Goal: Task Accomplishment & Management: Manage account settings

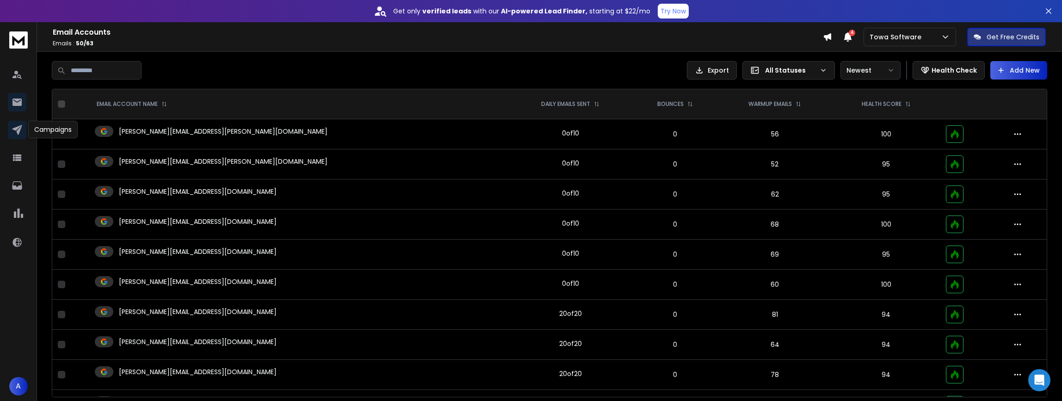
click at [18, 130] on icon at bounding box center [17, 130] width 10 height 10
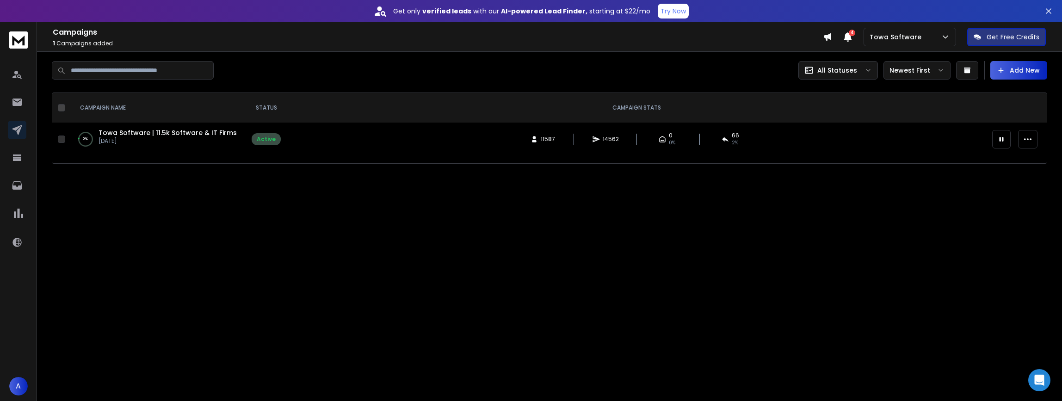
click at [134, 136] on span "Towa Software | 11.5k Software & IT Firms" at bounding box center [168, 132] width 138 height 9
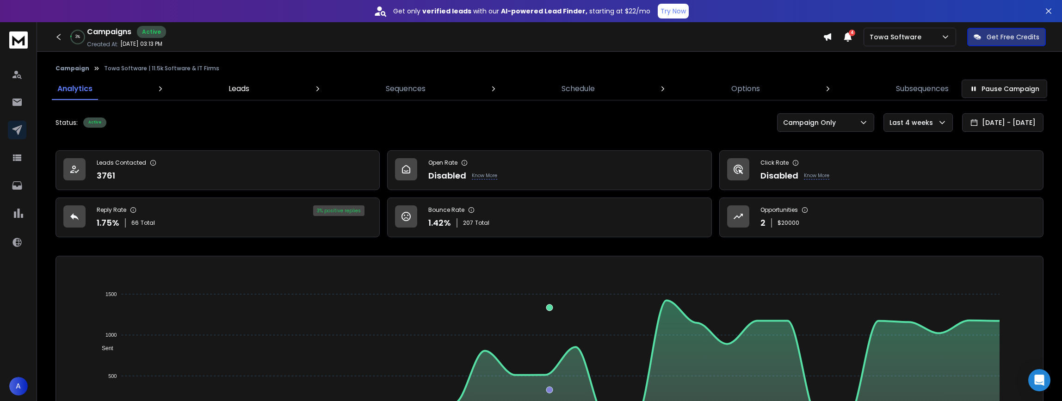
click at [241, 87] on p "Leads" at bounding box center [239, 88] width 21 height 11
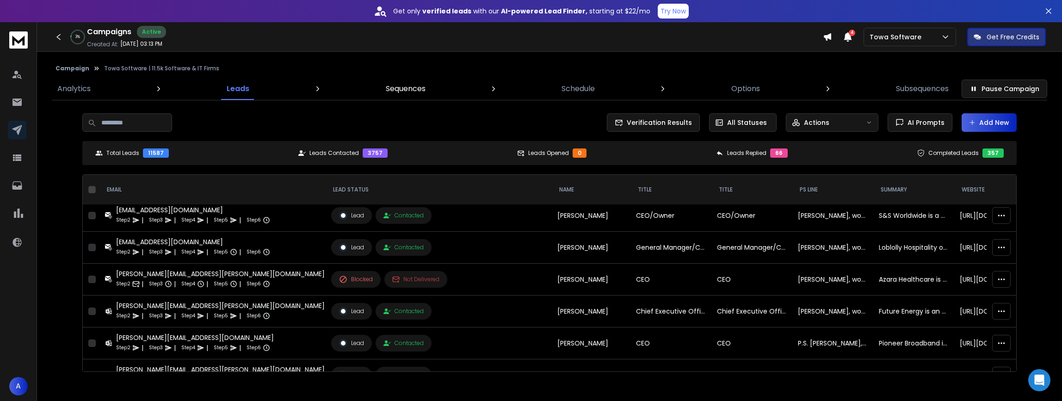
scroll to position [4395, 5]
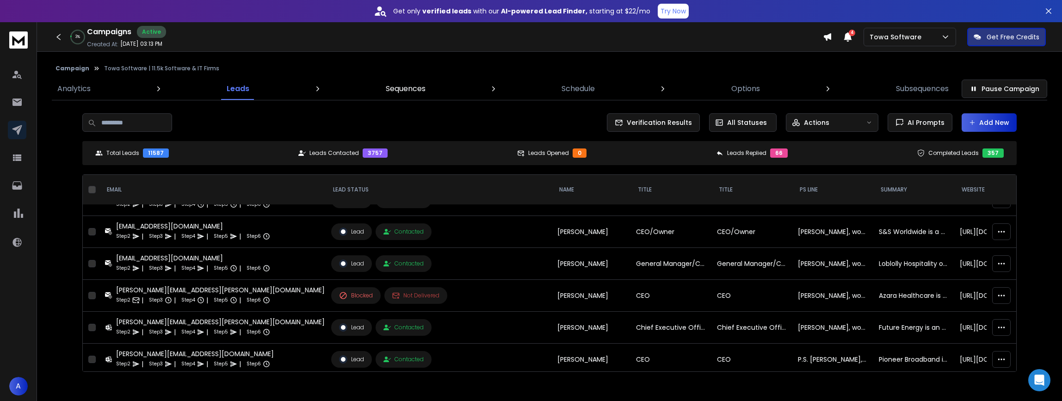
click at [403, 90] on p "Sequences" at bounding box center [406, 88] width 40 height 11
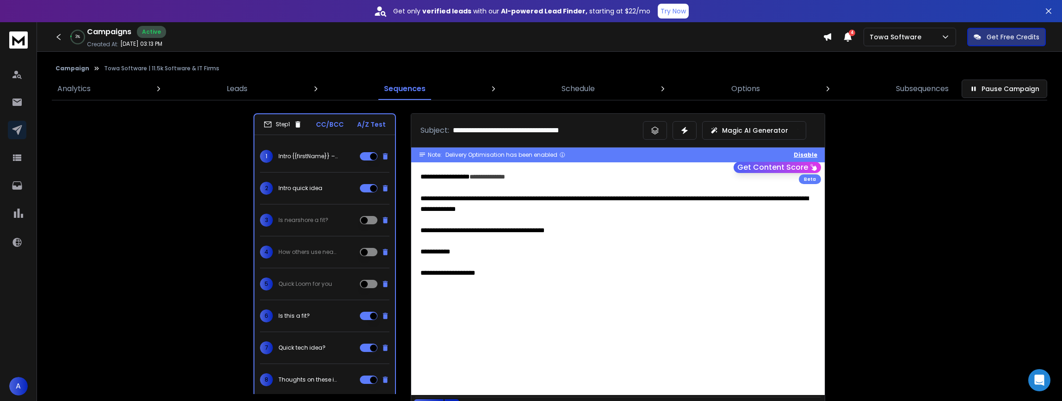
click at [328, 319] on div "6 Is this a fit?" at bounding box center [325, 316] width 130 height 32
type input "**********"
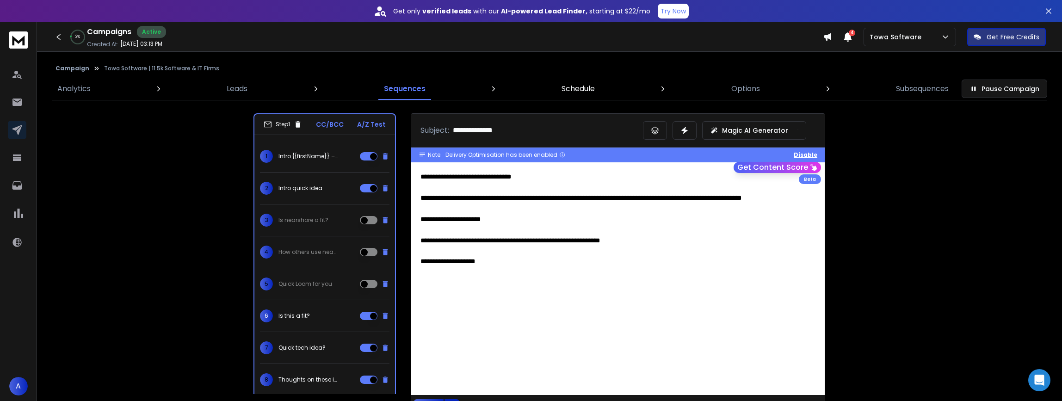
click at [581, 85] on p "Schedule" at bounding box center [578, 88] width 33 height 11
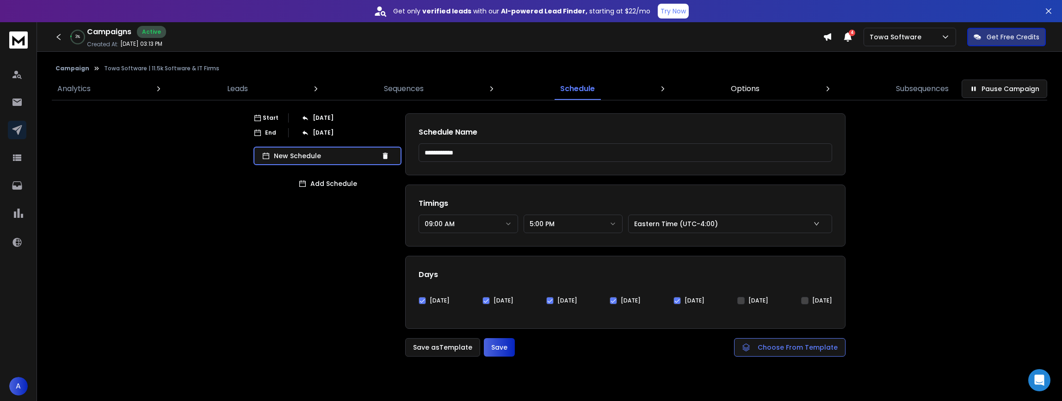
click at [747, 89] on p "Options" at bounding box center [745, 88] width 29 height 11
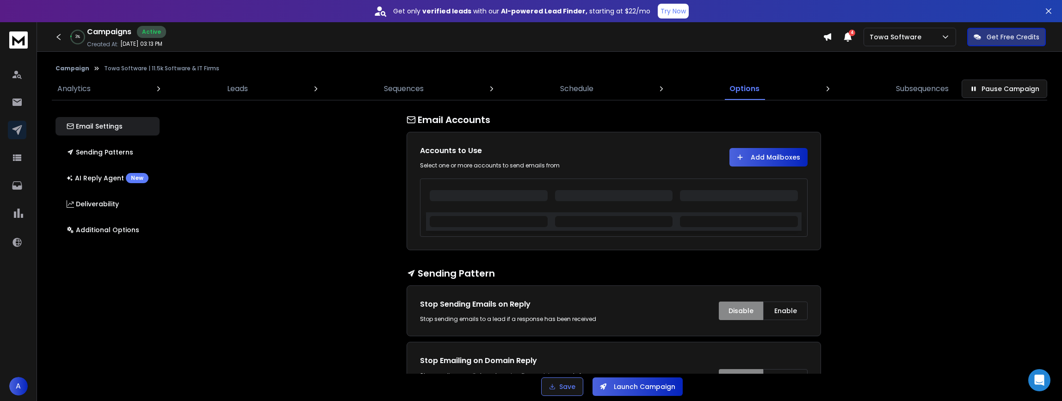
select select "*"
type input "****"
type input "*****"
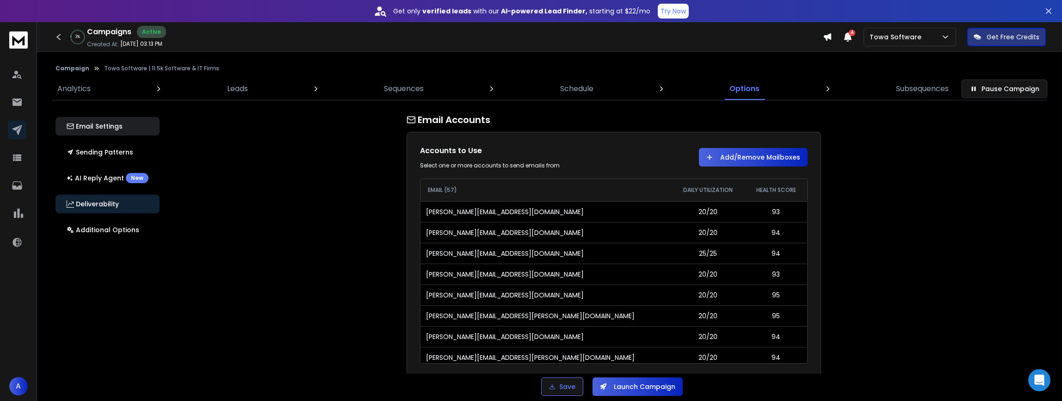
click at [83, 198] on button "Deliverability" at bounding box center [108, 204] width 104 height 19
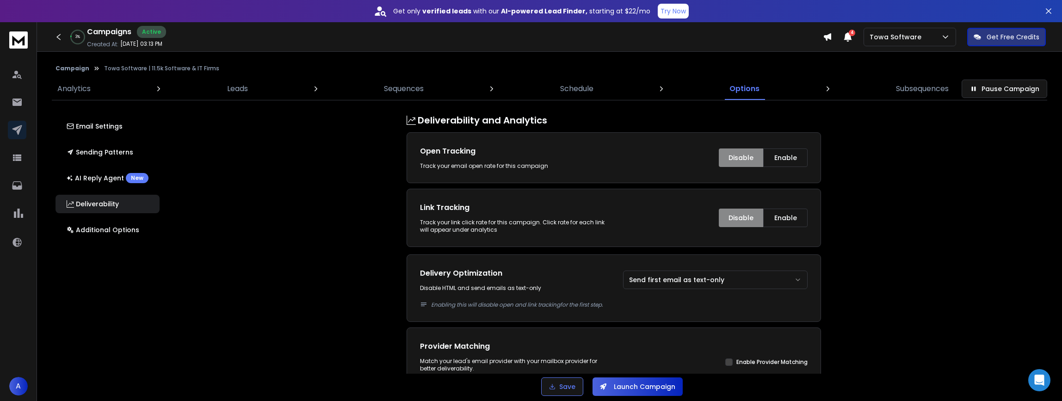
scroll to position [1046, 0]
click at [116, 232] on p "Additional Options" at bounding box center [103, 229] width 73 height 9
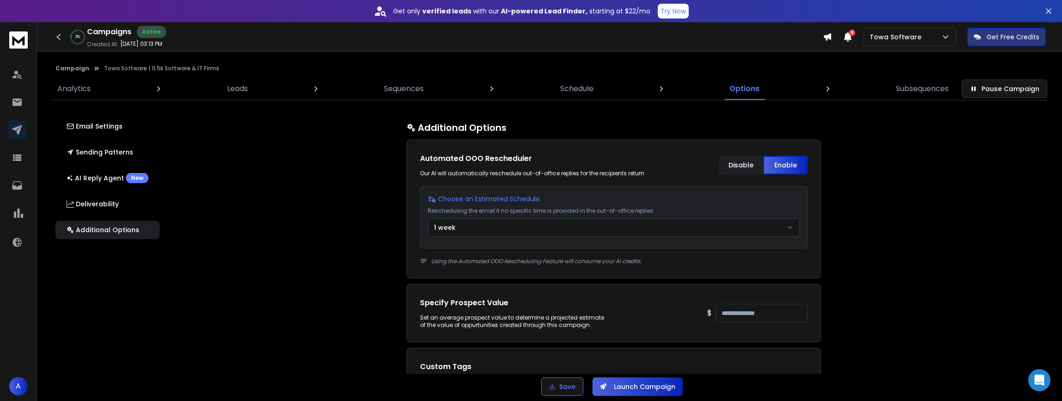
scroll to position [1684, 0]
click at [242, 84] on p "Leads" at bounding box center [237, 88] width 21 height 11
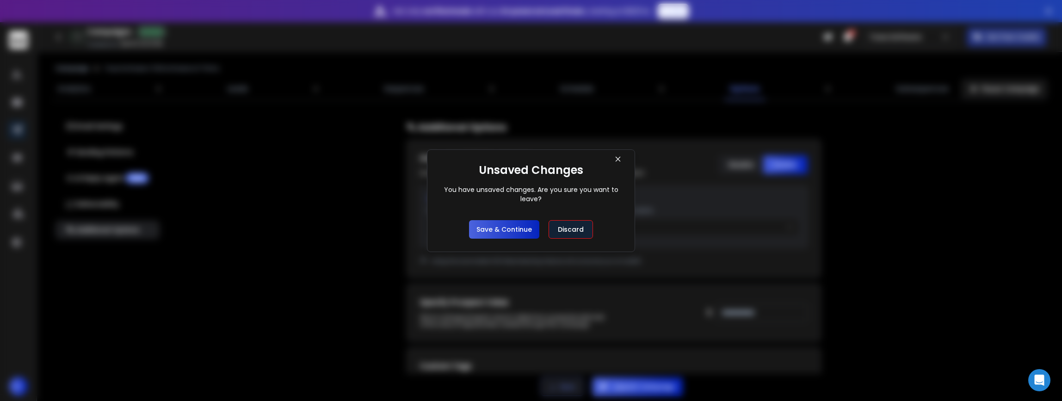
click at [564, 233] on button "Discard" at bounding box center [571, 229] width 44 height 19
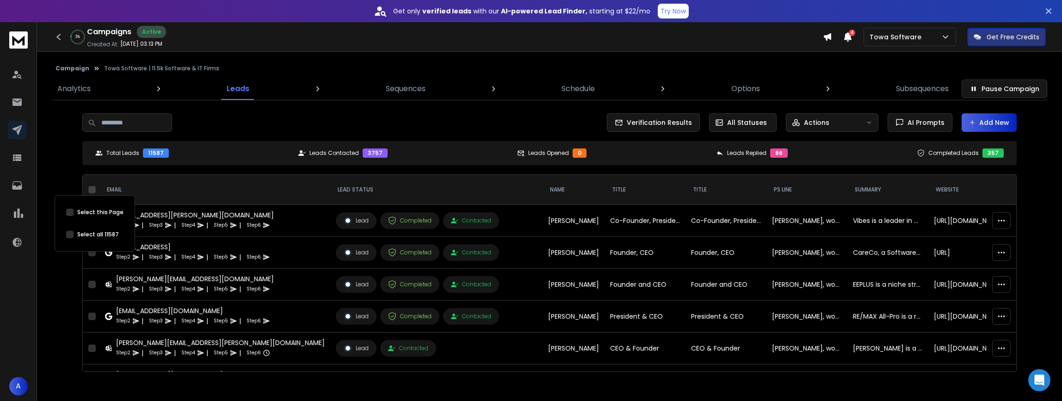
click at [94, 186] on th at bounding box center [91, 190] width 17 height 30
click at [92, 190] on button "Select this Page" at bounding box center [91, 189] width 7 height 7
click at [92, 233] on label "Select all 11587" at bounding box center [98, 234] width 42 height 7
click at [72, 233] on button "Select this Page" at bounding box center [69, 234] width 7 height 7
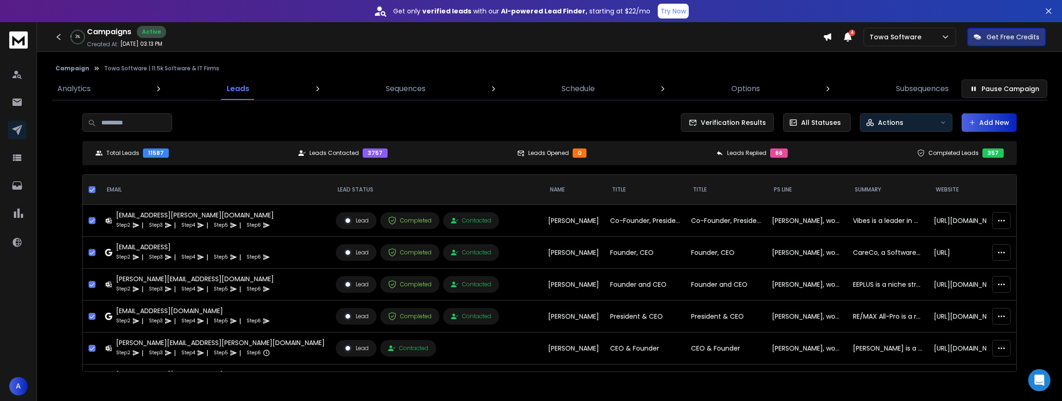
click at [945, 121] on icon "button" at bounding box center [943, 122] width 6 height 7
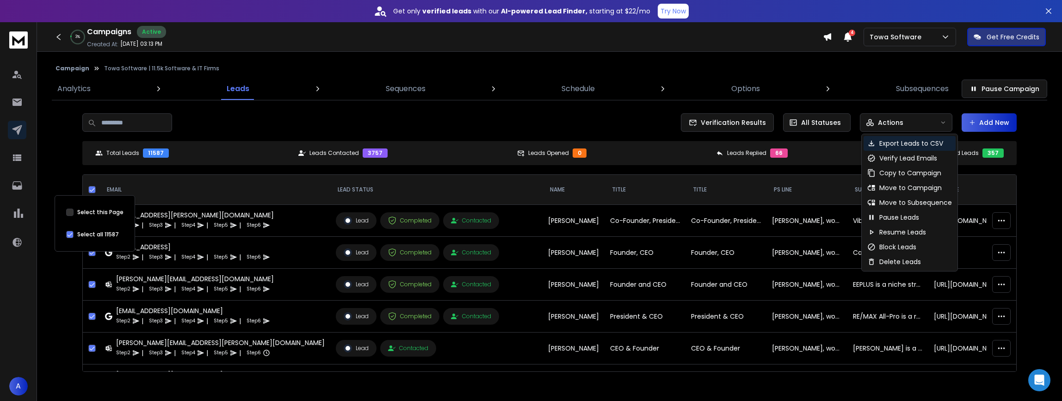
click at [95, 189] on button "Select this Page" at bounding box center [91, 189] width 7 height 7
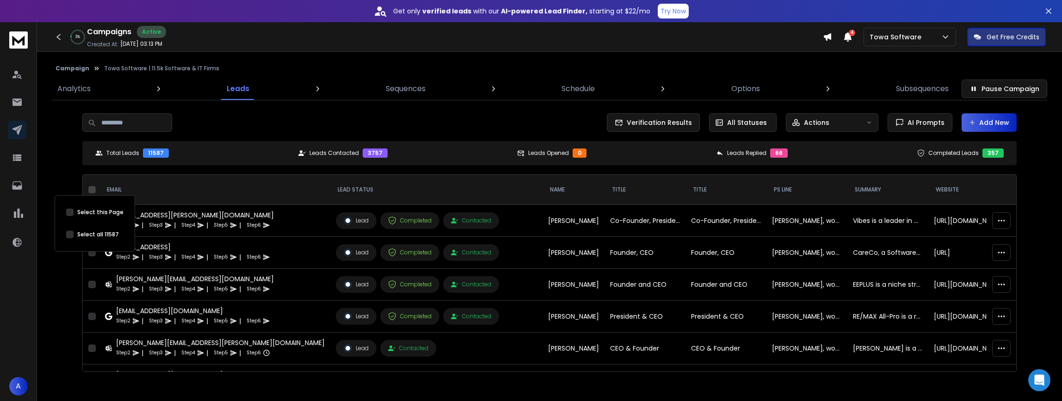
click at [86, 213] on label "Select this Page" at bounding box center [100, 212] width 46 height 7
click at [70, 212] on button "Select this Page" at bounding box center [69, 212] width 7 height 7
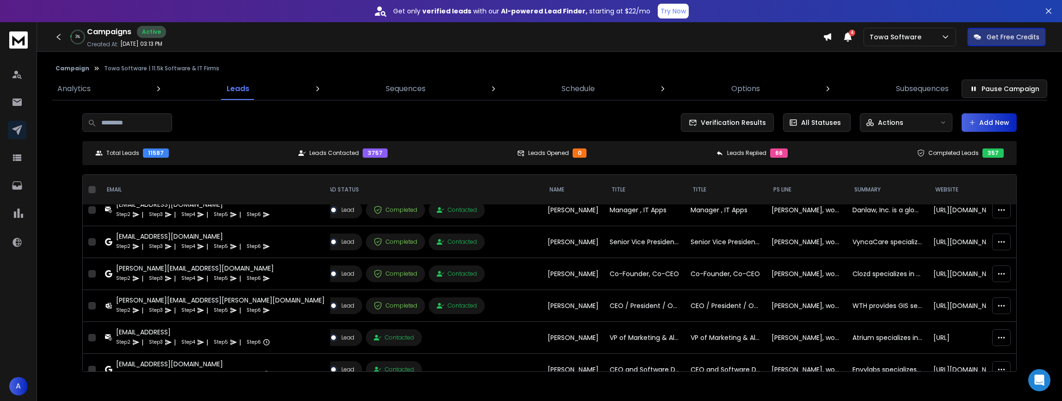
scroll to position [1862, 20]
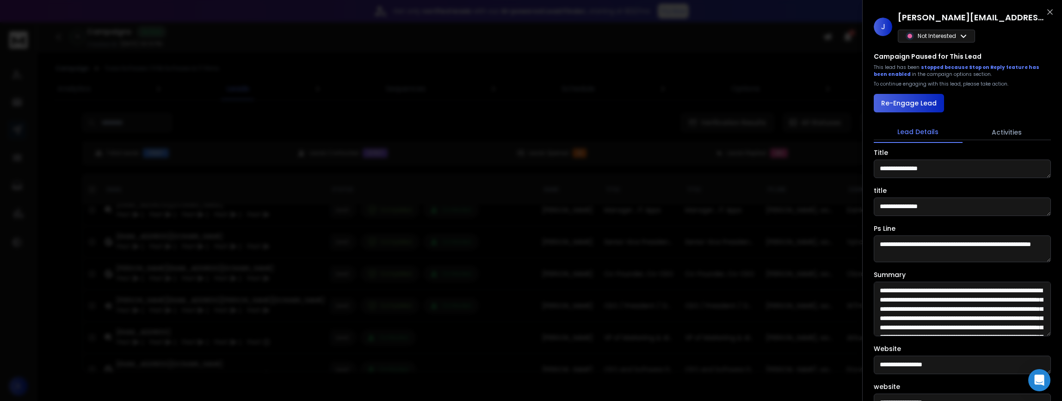
click at [1015, 129] on button "Activities" at bounding box center [1007, 132] width 89 height 20
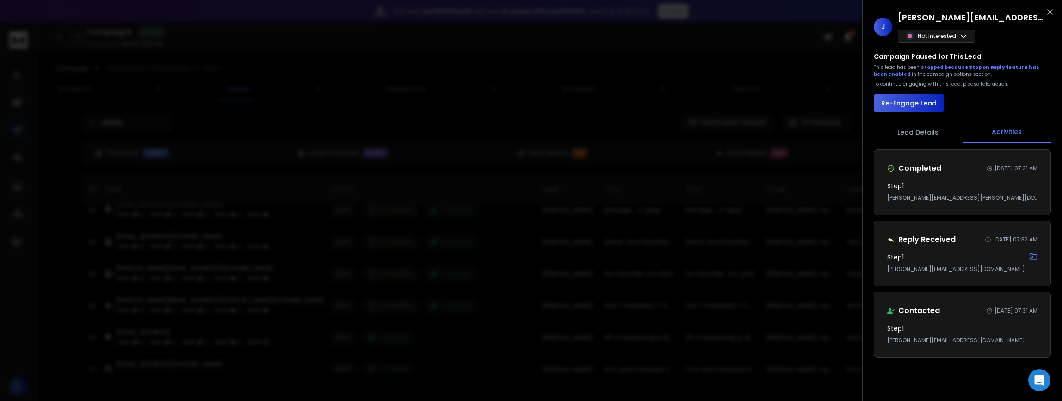
click at [927, 259] on div "Step 1" at bounding box center [962, 257] width 150 height 9
click at [1036, 255] on icon at bounding box center [1033, 257] width 8 height 8
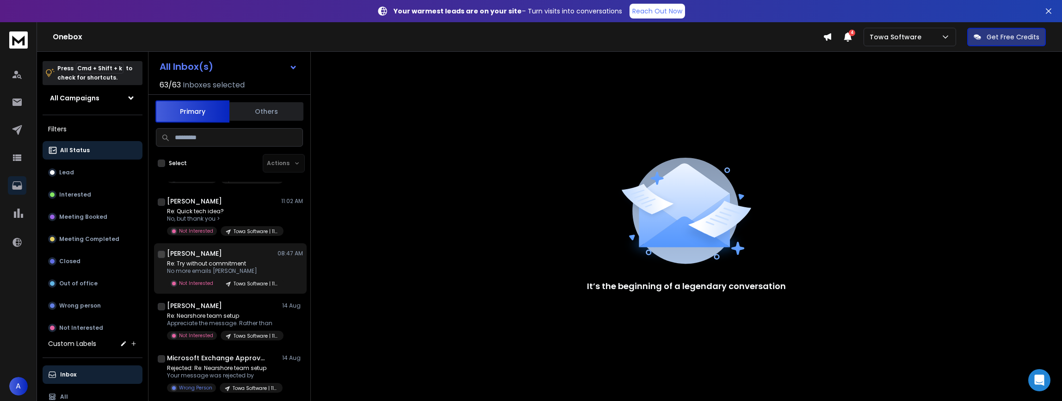
scroll to position [43, 0]
click at [273, 276] on p "No more emails [PERSON_NAME]" at bounding box center [222, 272] width 111 height 7
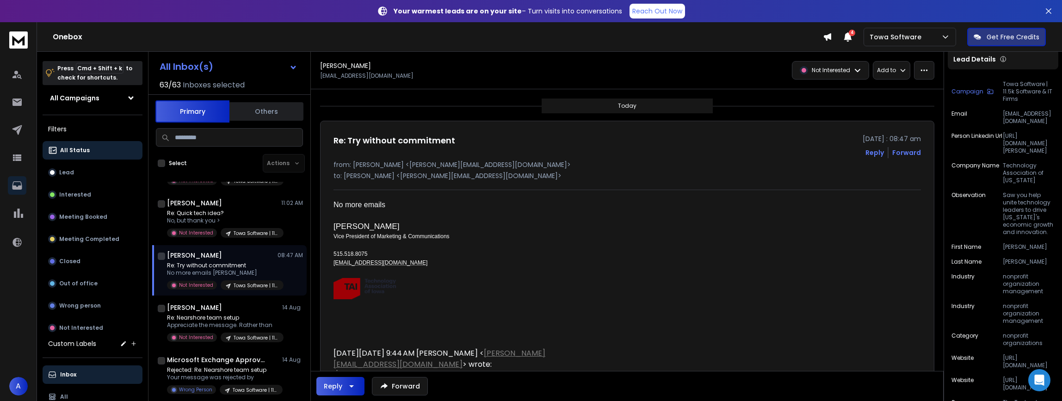
scroll to position [0, 0]
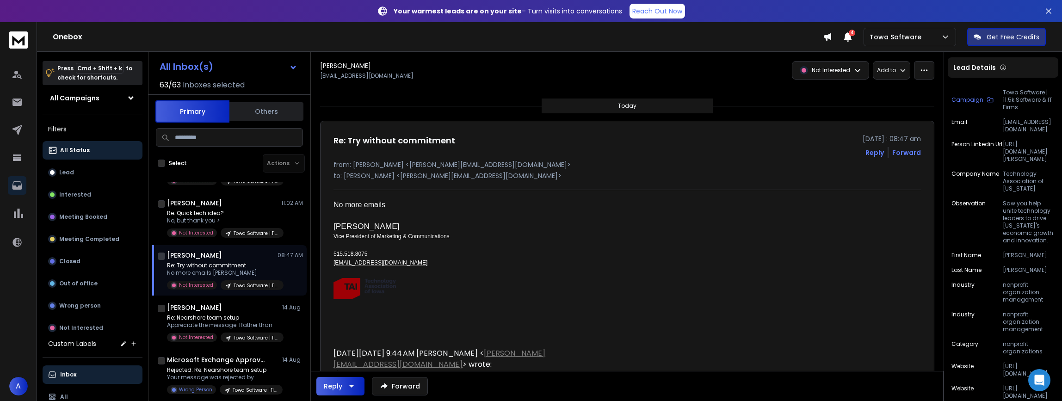
click at [343, 66] on h1 "[PERSON_NAME]" at bounding box center [345, 65] width 51 height 9
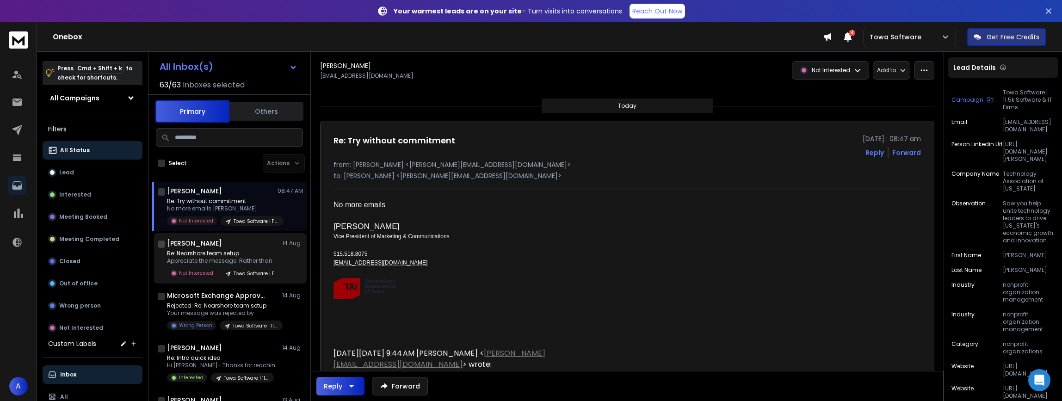
scroll to position [107, 0]
click at [239, 257] on p "Re: Nearshore team setup" at bounding box center [222, 253] width 111 height 7
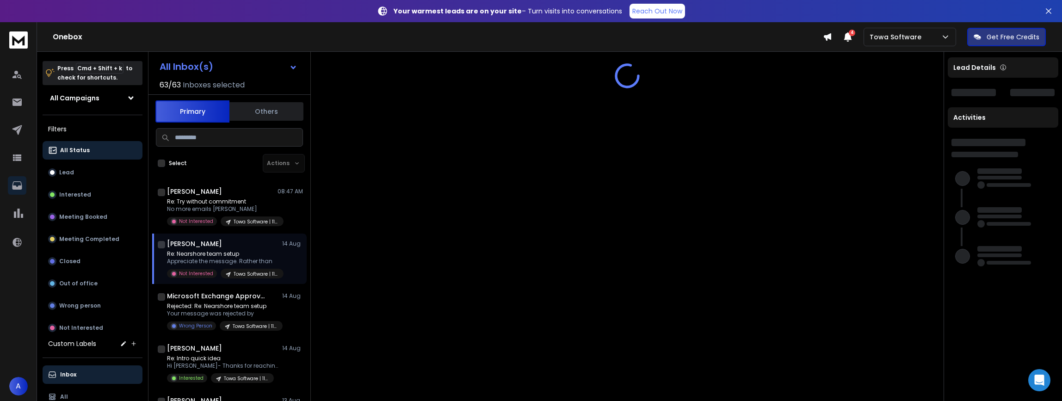
scroll to position [109, 0]
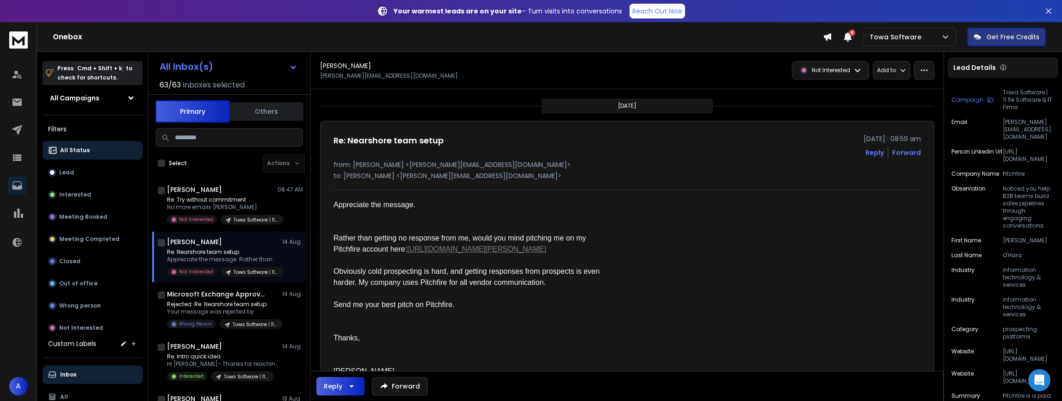
click at [521, 249] on link "[URL][DOMAIN_NAME][PERSON_NAME]" at bounding box center [476, 249] width 139 height 8
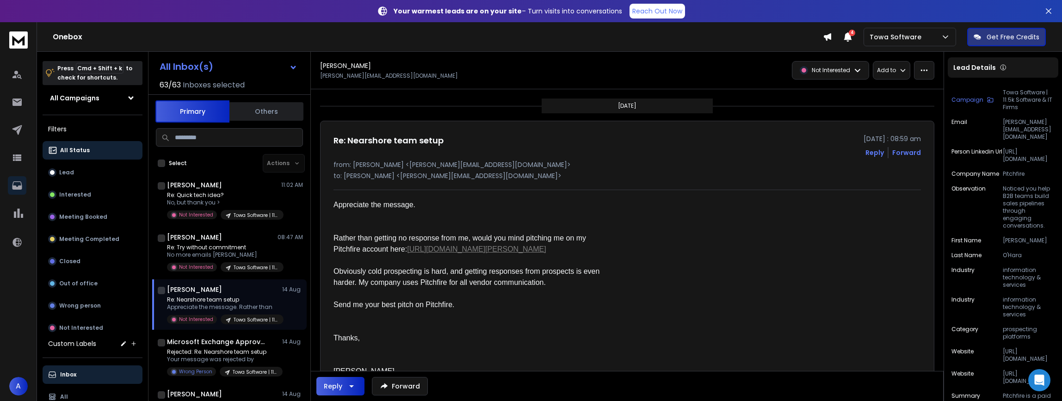
scroll to position [60, 0]
click at [216, 250] on p "Re: Try without commitment" at bounding box center [222, 248] width 111 height 7
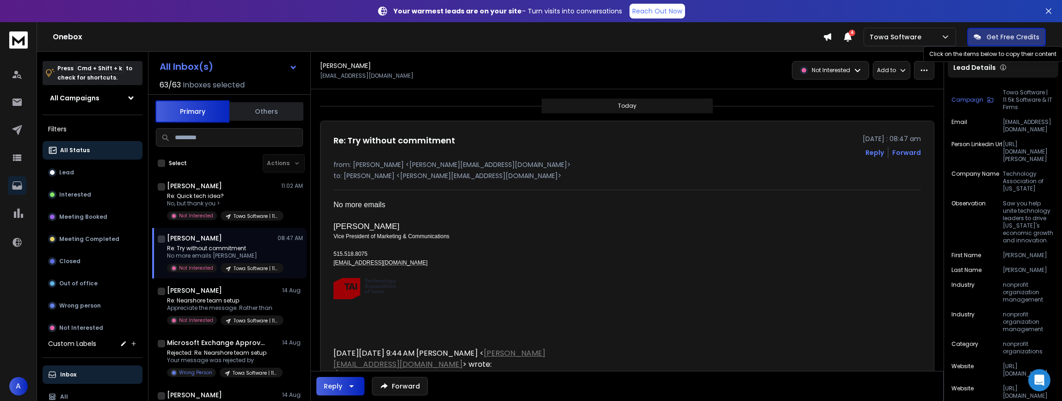
click at [1001, 67] on icon at bounding box center [1003, 67] width 7 height 7
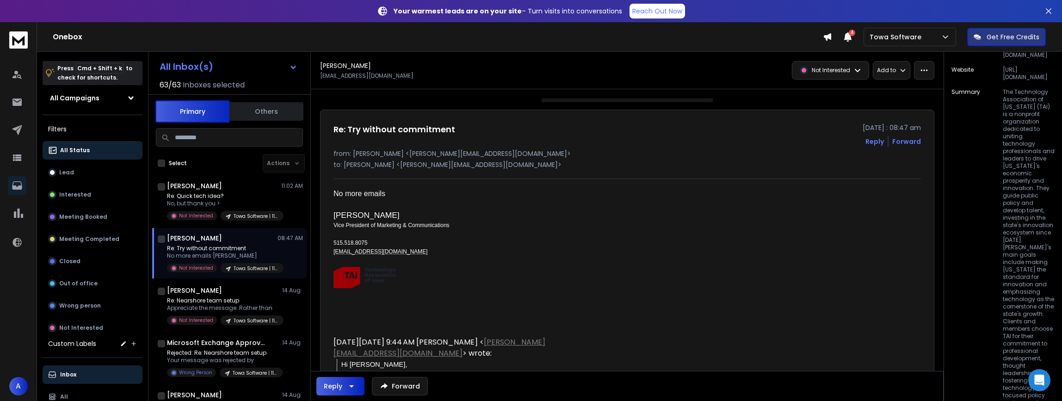
scroll to position [296, 0]
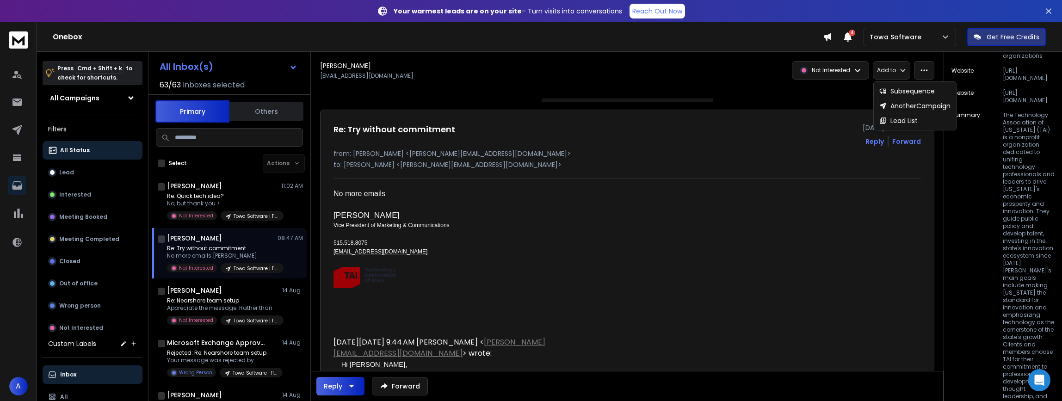
click at [896, 70] on p "Add to" at bounding box center [886, 70] width 19 height 7
click at [919, 69] on button "button" at bounding box center [924, 70] width 20 height 19
click at [901, 70] on icon at bounding box center [903, 70] width 6 height 6
click at [858, 72] on icon at bounding box center [858, 70] width 6 height 3
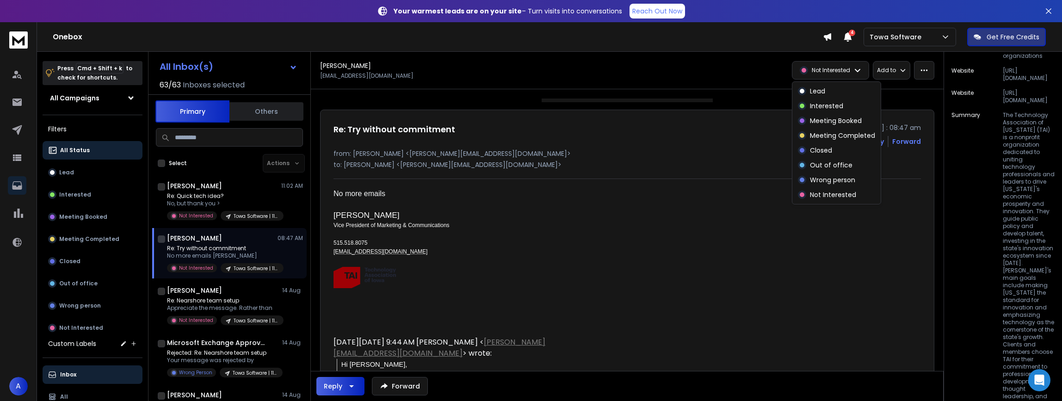
click at [715, 71] on div "Not Interested Add to" at bounding box center [782, 70] width 304 height 19
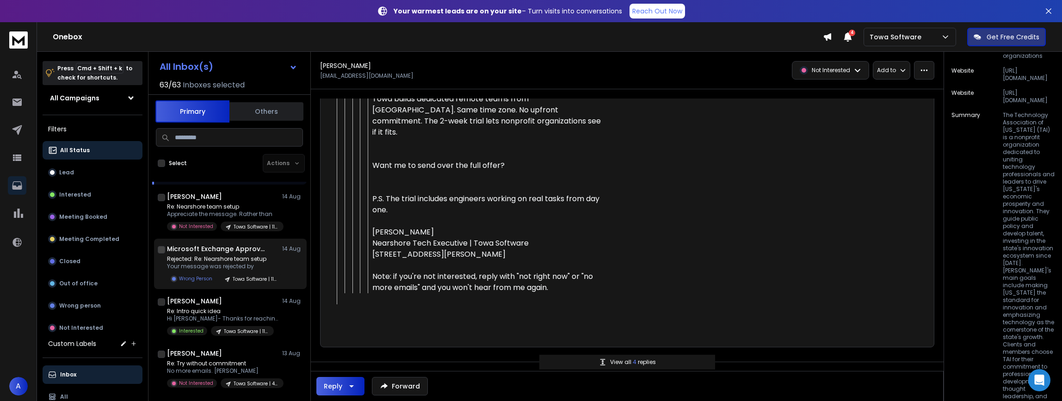
scroll to position [153, 0]
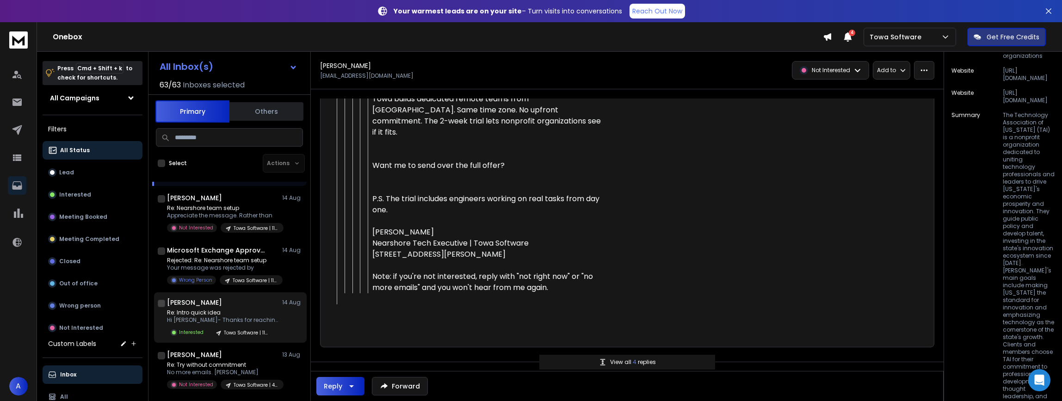
click at [254, 311] on p "Re: Intro quick idea" at bounding box center [222, 312] width 111 height 7
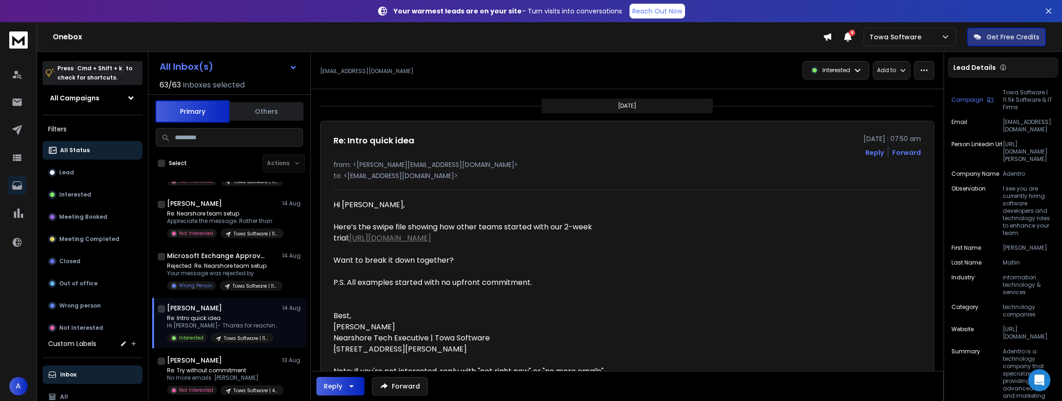
scroll to position [146, 0]
click at [238, 323] on p "Re: Intro quick idea" at bounding box center [222, 319] width 111 height 7
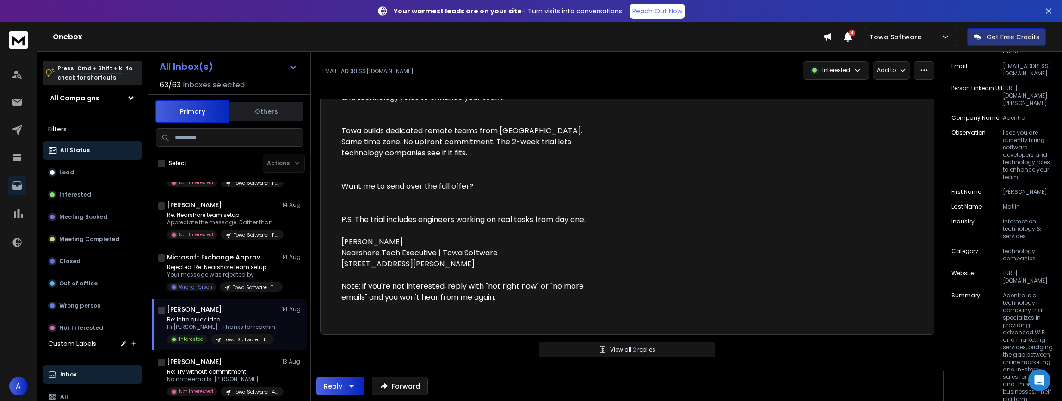
scroll to position [348, 0]
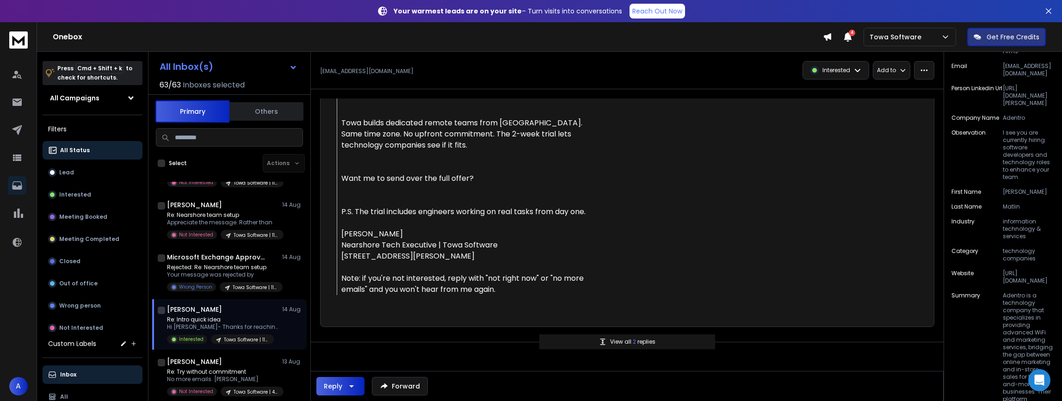
click at [639, 344] on p "View all 2 replies" at bounding box center [632, 341] width 45 height 7
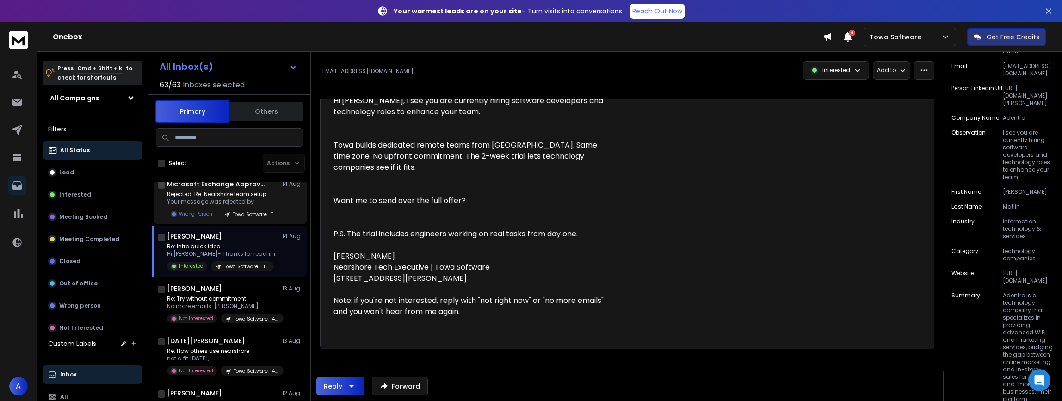
scroll to position [238, 0]
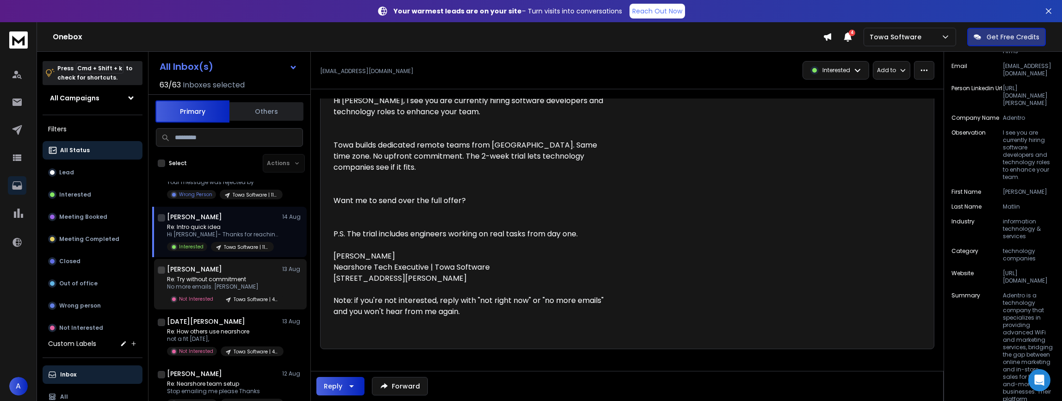
click at [235, 283] on p "Re: Try without commitment" at bounding box center [222, 279] width 111 height 7
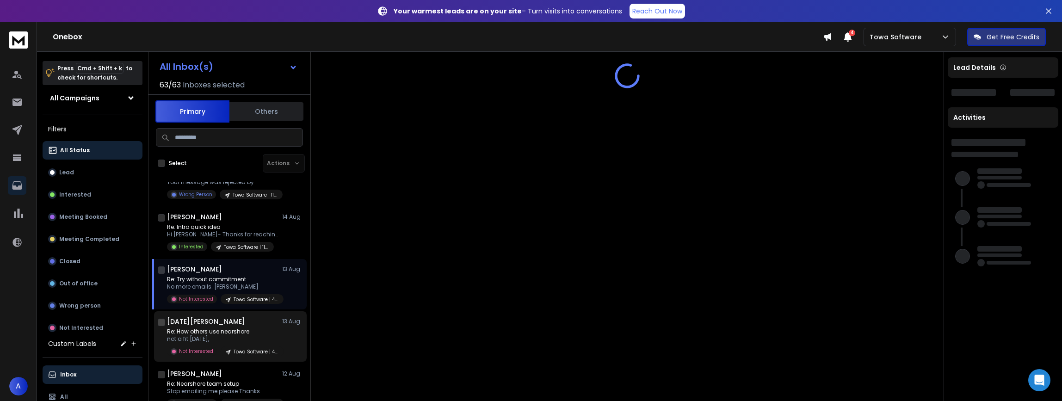
click at [233, 324] on div "[DATE][PERSON_NAME] [DATE]" at bounding box center [235, 321] width 136 height 9
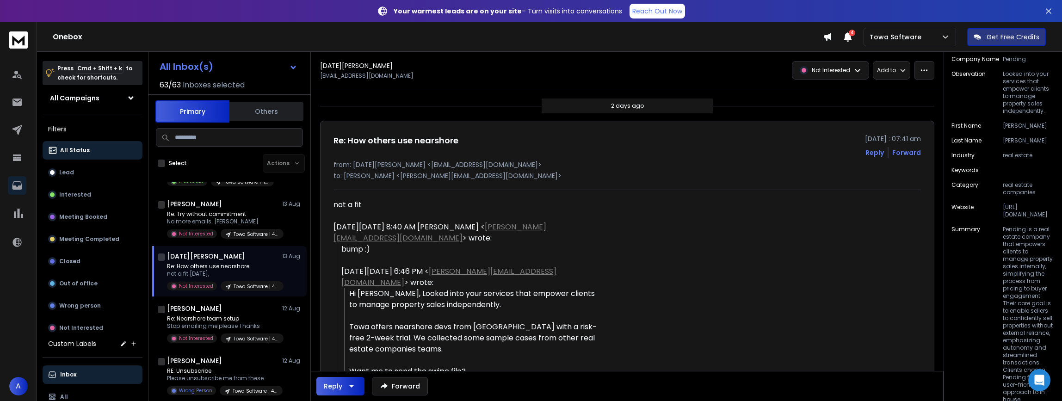
scroll to position [144, 0]
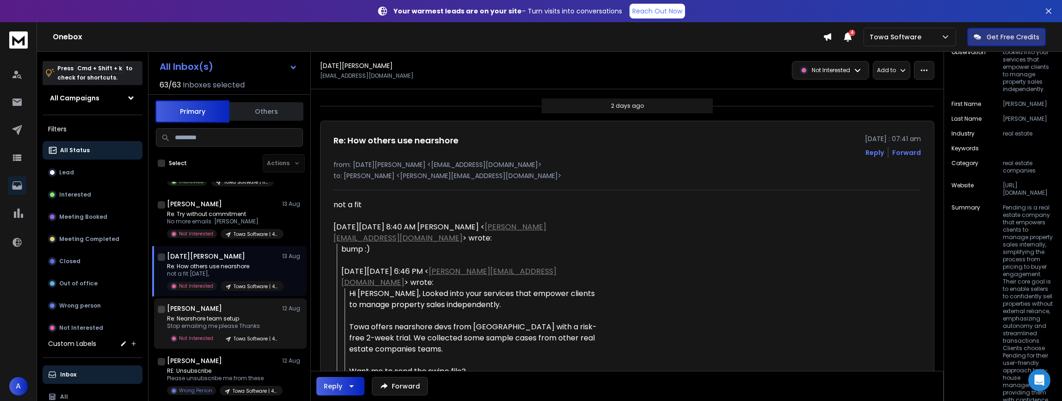
click at [251, 313] on div "[PERSON_NAME] [DATE] Re: Nearshore team setup Stop emailing me please Thanks No…" at bounding box center [235, 323] width 136 height 39
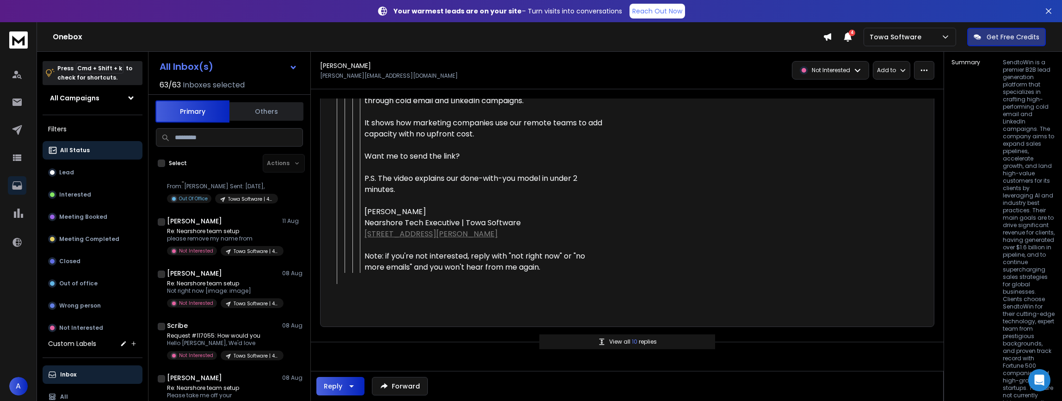
scroll to position [810, 0]
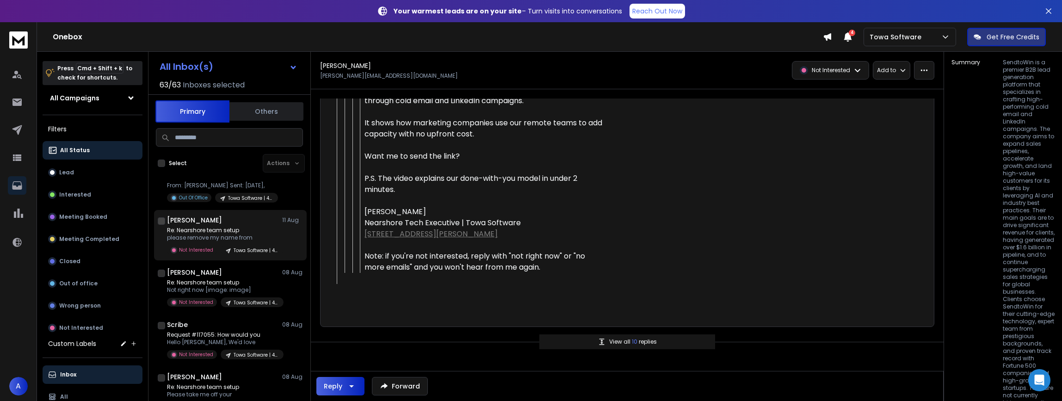
click at [245, 234] on p "please remove my name from" at bounding box center [222, 237] width 111 height 7
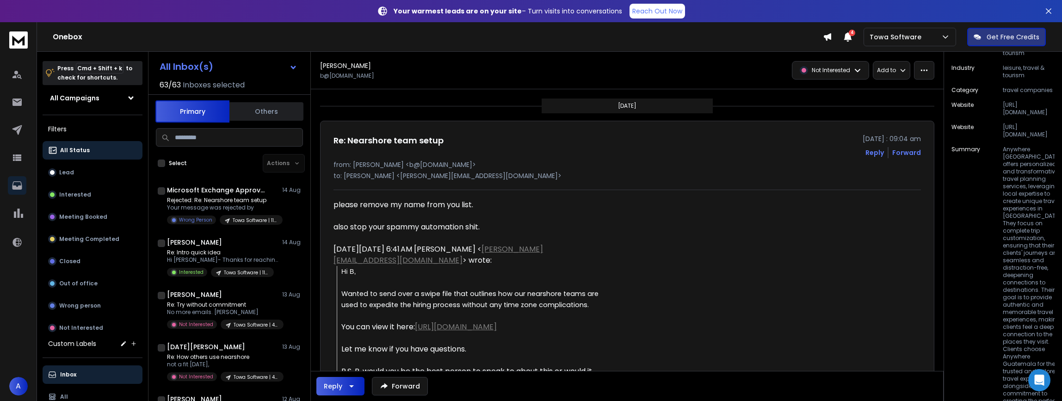
scroll to position [197, 0]
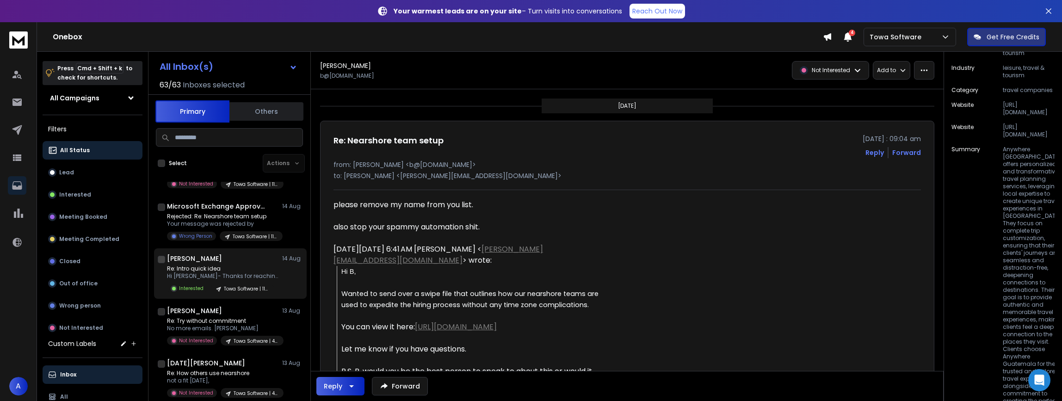
click at [235, 273] on p "Hi [PERSON_NAME]- Thanks for reaching" at bounding box center [222, 276] width 111 height 7
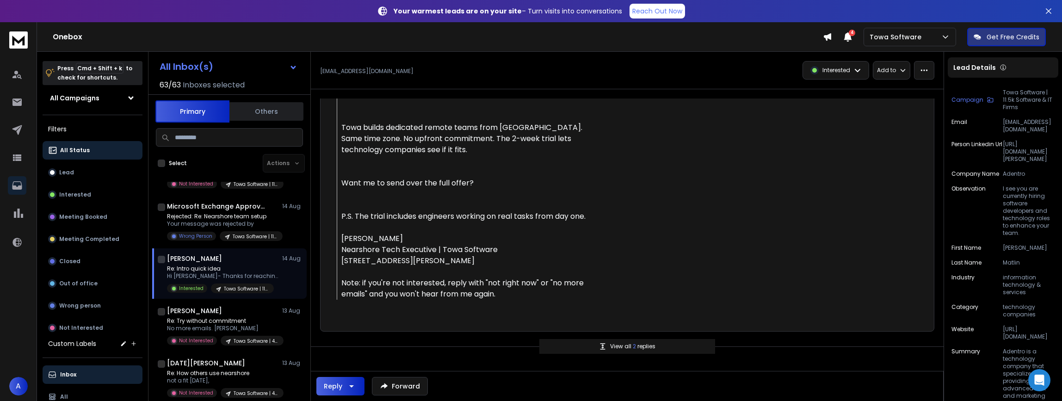
scroll to position [348, 0]
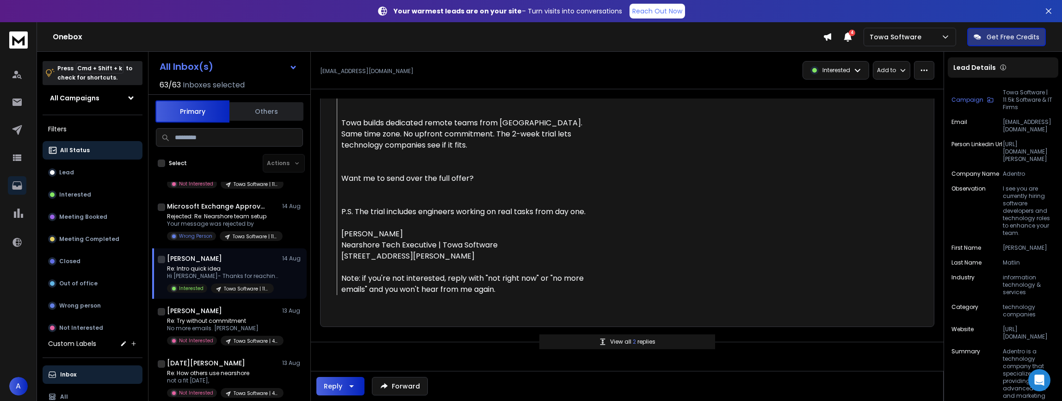
click at [625, 340] on p "View all 2 replies" at bounding box center [632, 341] width 45 height 7
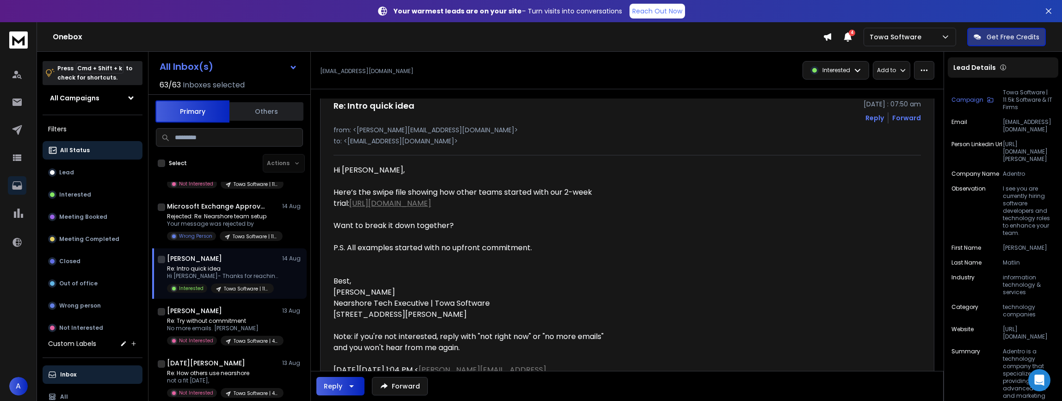
scroll to position [28, 0]
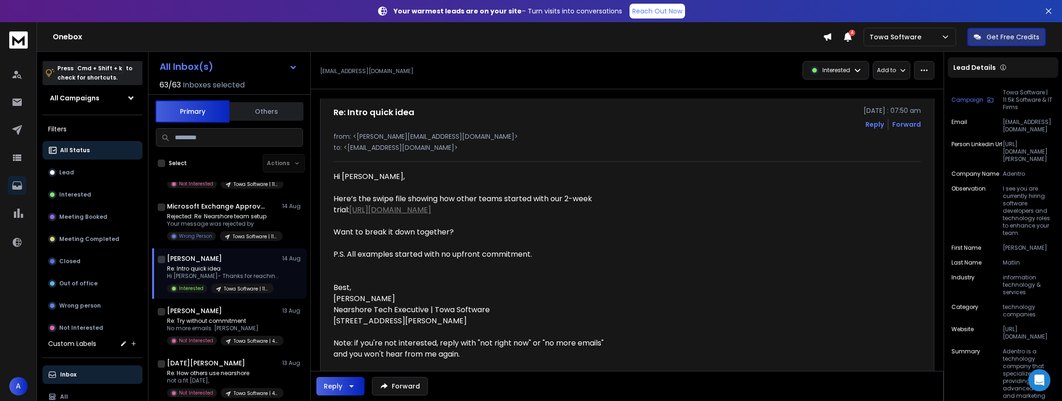
click at [1011, 326] on p "[URL][DOMAIN_NAME]" at bounding box center [1029, 333] width 52 height 15
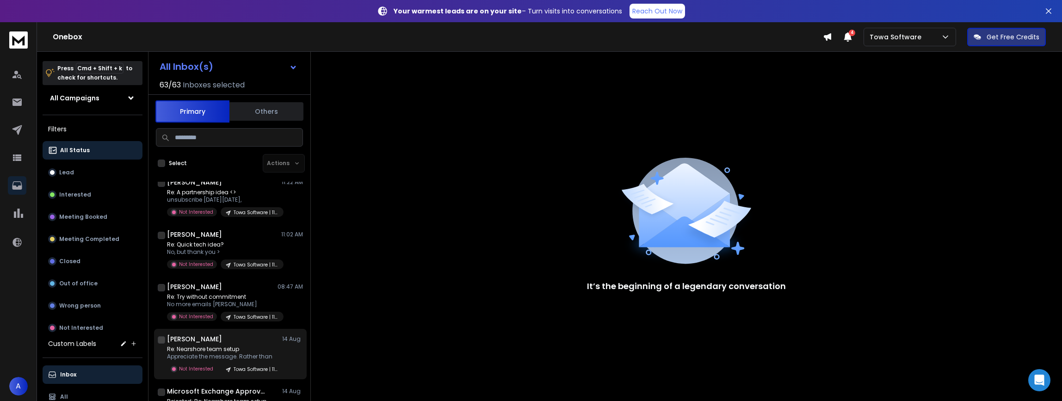
scroll to position [0, 0]
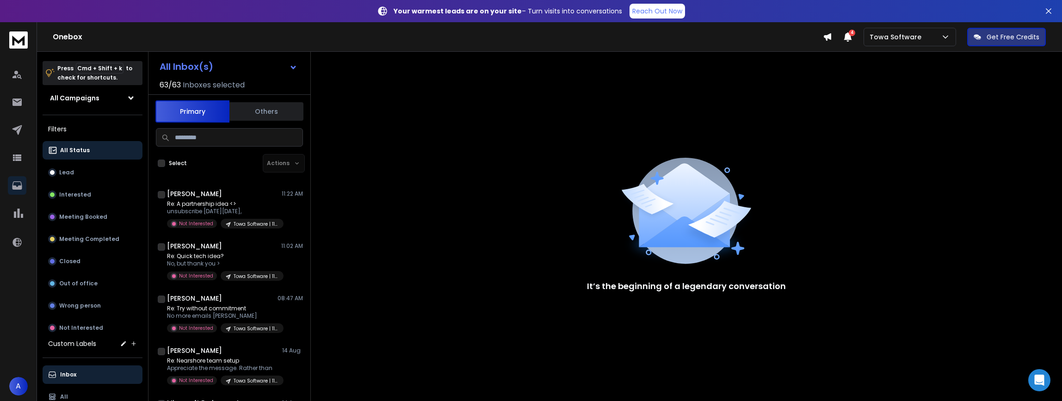
click at [291, 165] on div "Actions" at bounding box center [284, 163] width 42 height 19
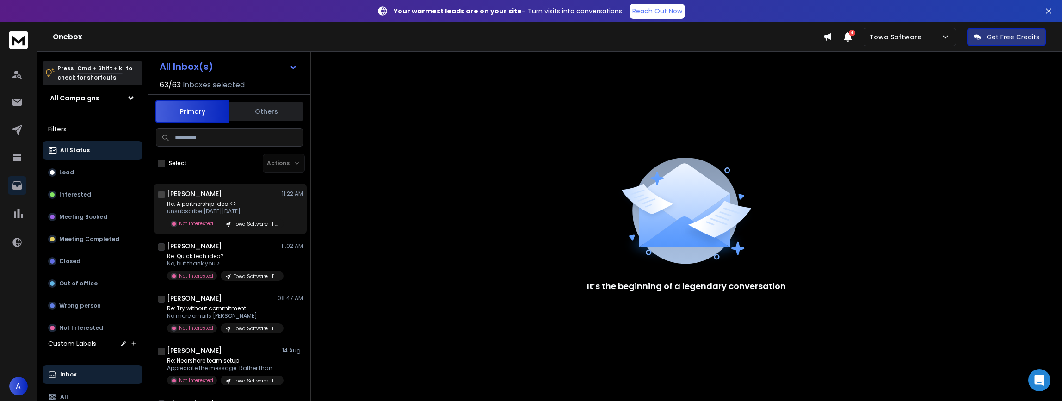
click at [161, 195] on button "button" at bounding box center [161, 194] width 7 height 7
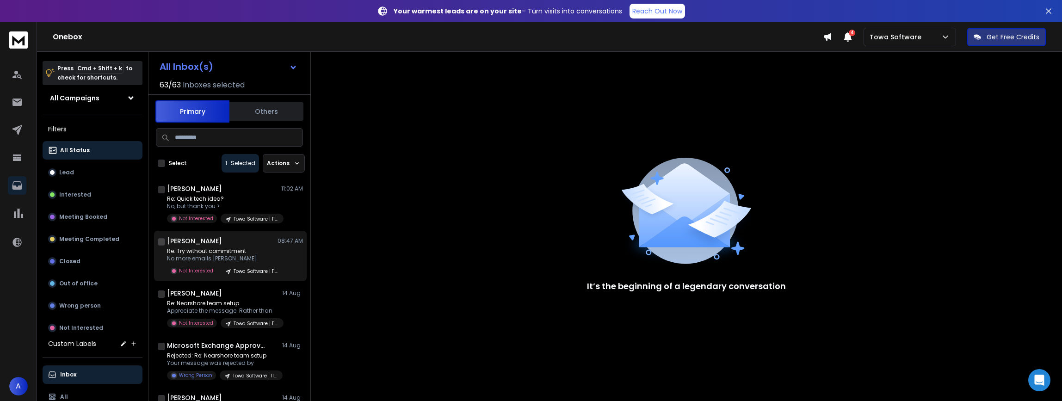
scroll to position [62, 0]
click at [163, 239] on button "button" at bounding box center [161, 237] width 7 height 7
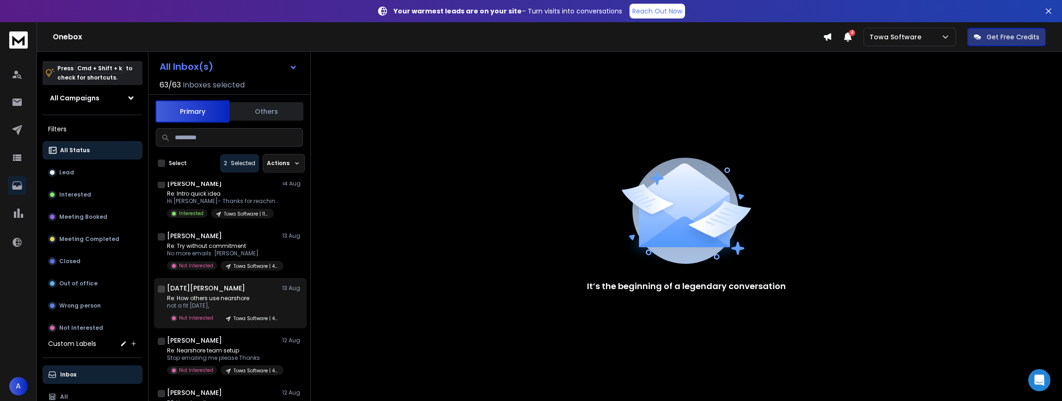
scroll to position [272, 0]
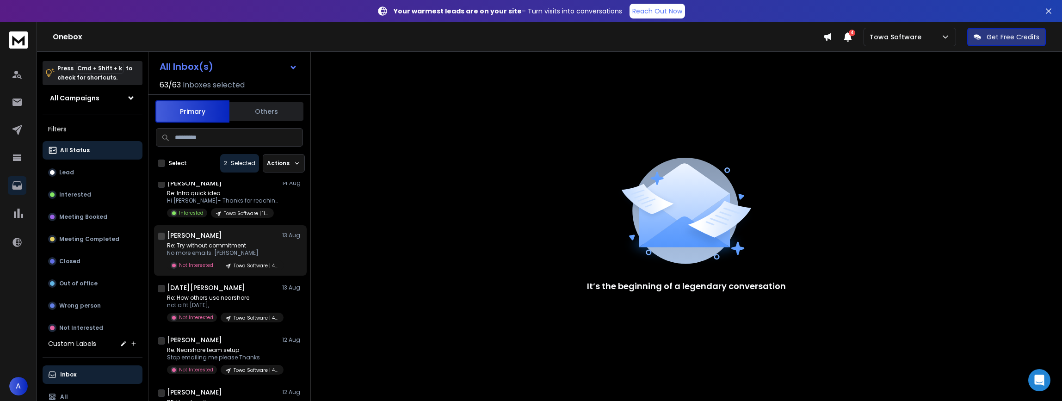
click at [161, 237] on button "button" at bounding box center [161, 236] width 7 height 7
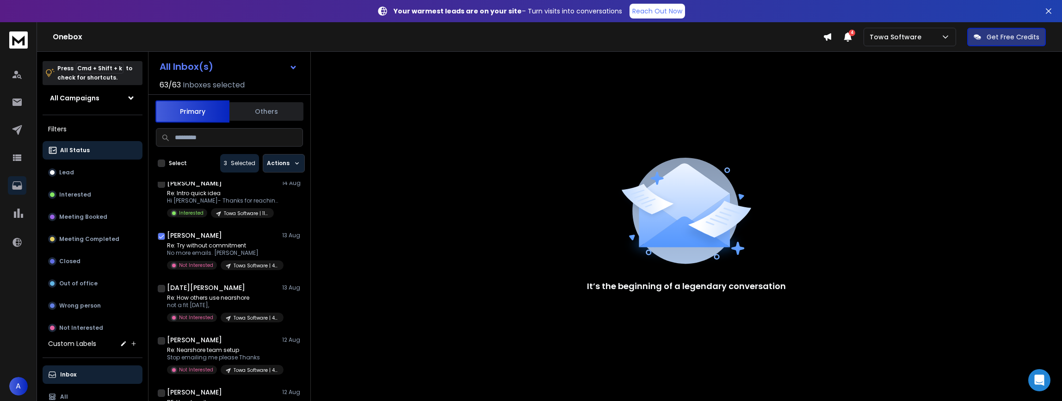
click at [298, 162] on icon "button" at bounding box center [296, 163] width 7 height 7
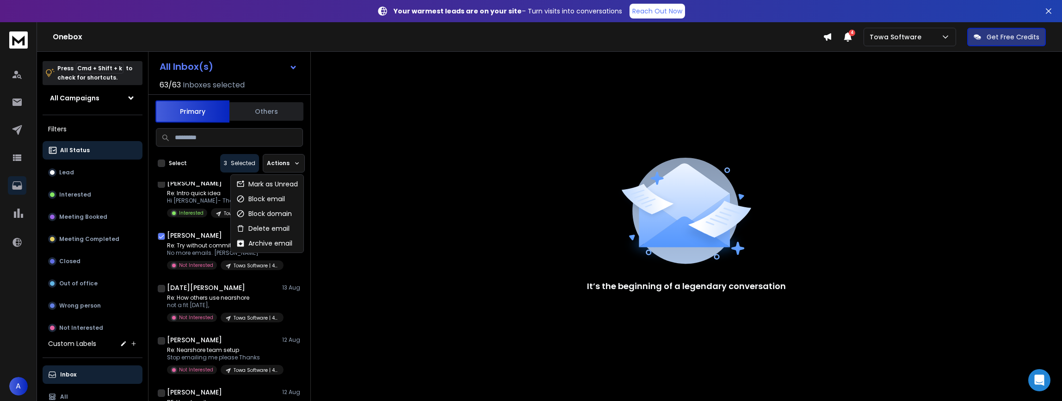
click at [404, 197] on div "It’s the beginning of a legendary conversation" at bounding box center [686, 222] width 751 height 341
